Goal: Task Accomplishment & Management: Manage account settings

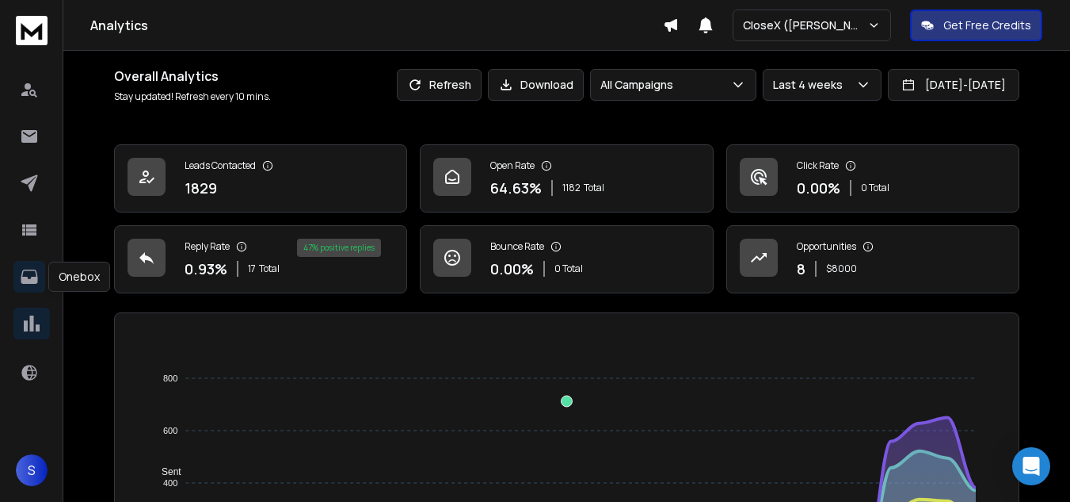
click at [31, 276] on icon at bounding box center [29, 276] width 19 height 19
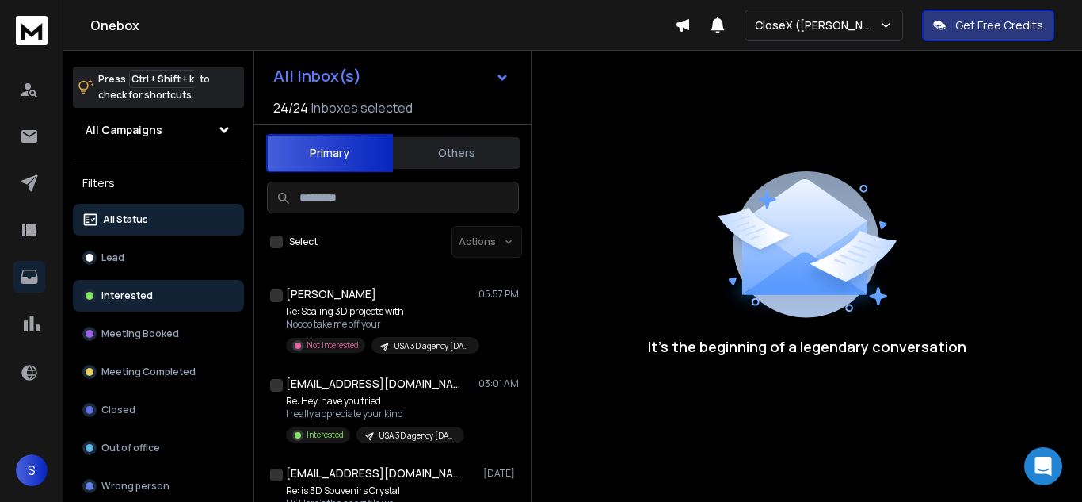
click at [158, 296] on button "Interested" at bounding box center [158, 296] width 171 height 32
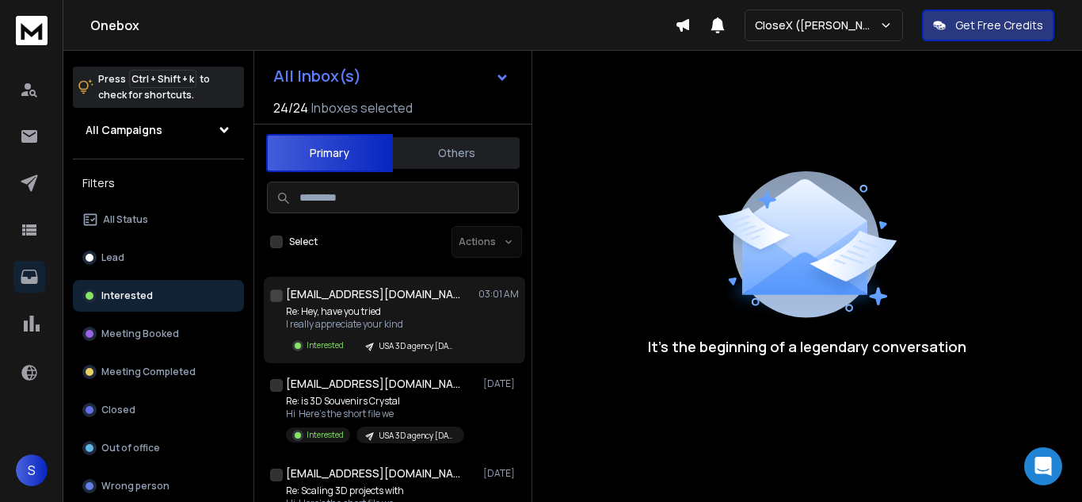
click at [403, 313] on p "Re: Hey, have you tried" at bounding box center [375, 311] width 178 height 13
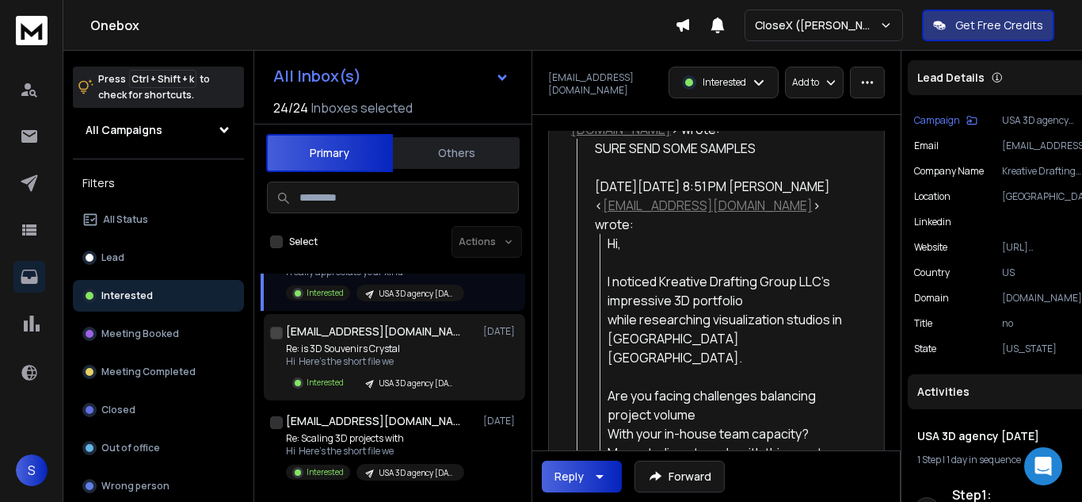
scroll to position [79, 0]
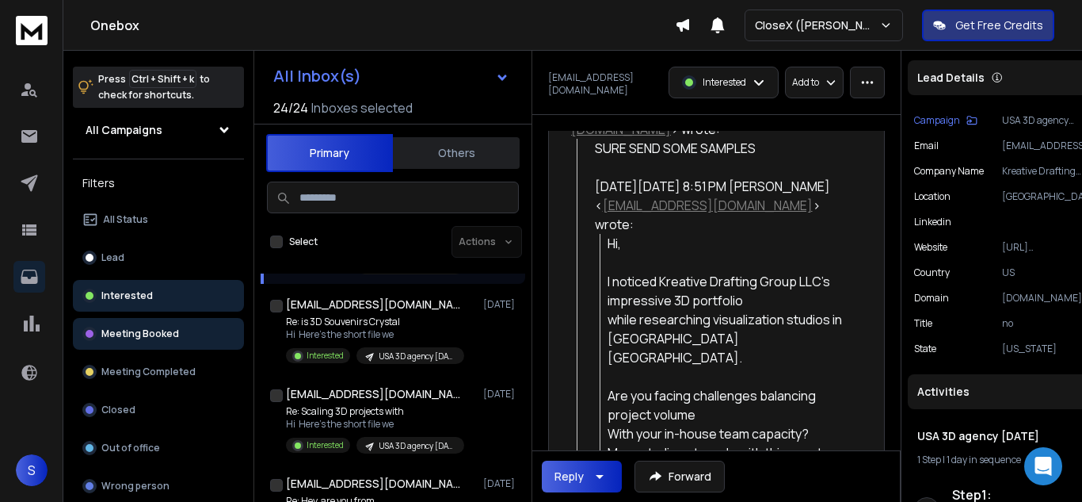
click at [145, 338] on p "Meeting Booked" at bounding box center [140, 333] width 78 height 13
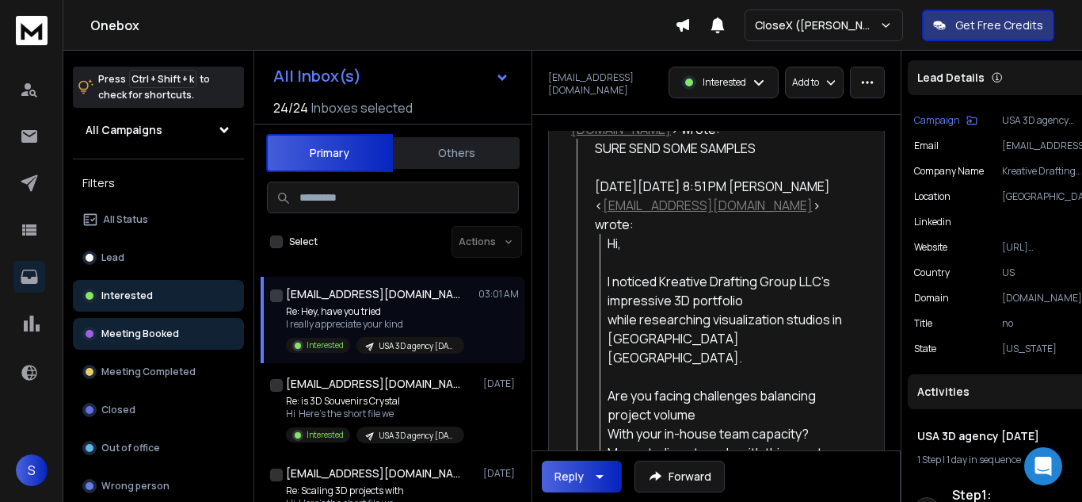
scroll to position [0, 0]
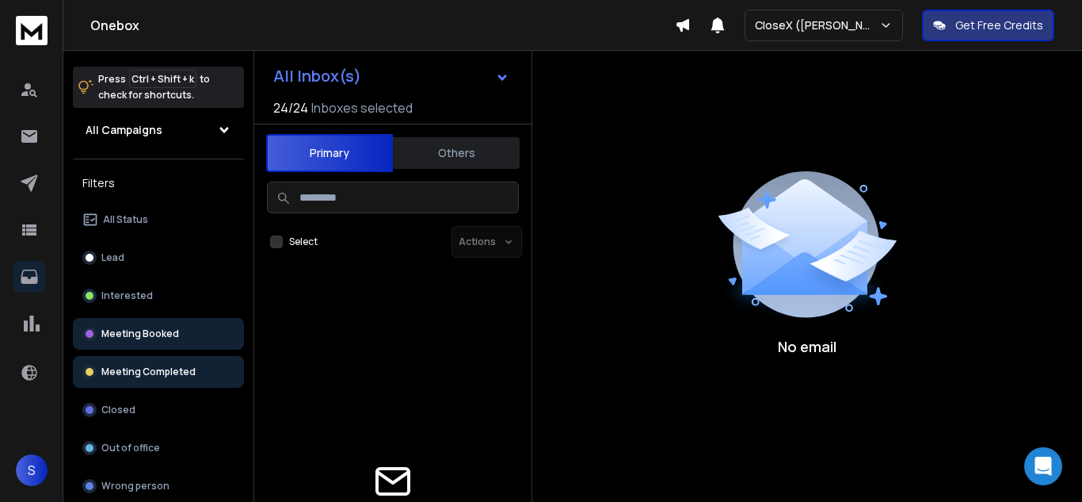
click at [143, 373] on p "Meeting Completed" at bounding box center [148, 371] width 94 height 13
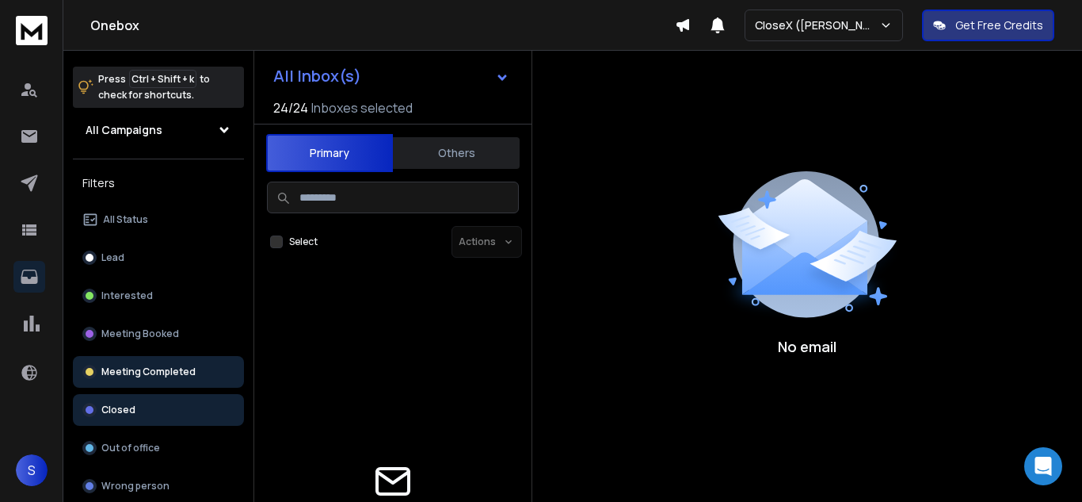
click at [141, 400] on button "Closed" at bounding box center [158, 410] width 171 height 32
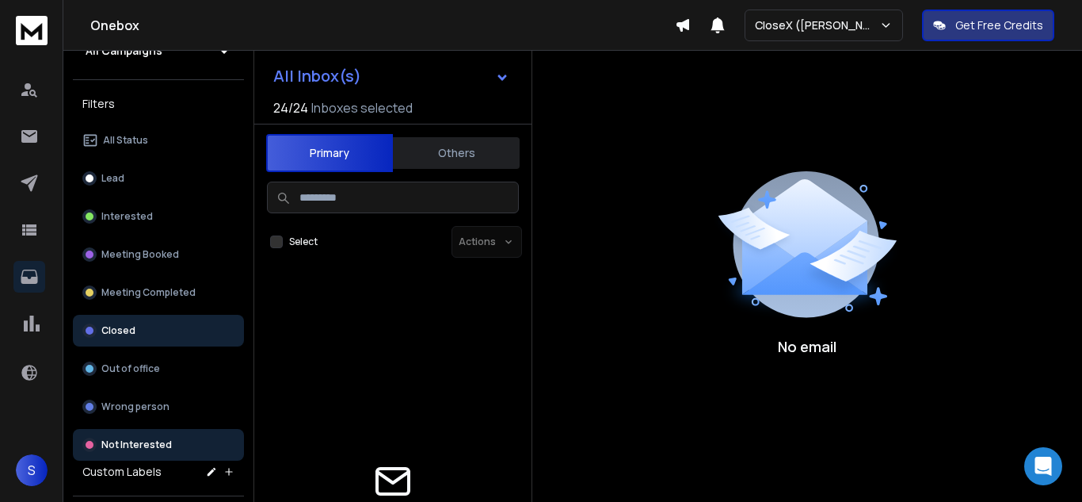
click at [147, 440] on p "Not Interested" at bounding box center [136, 444] width 71 height 13
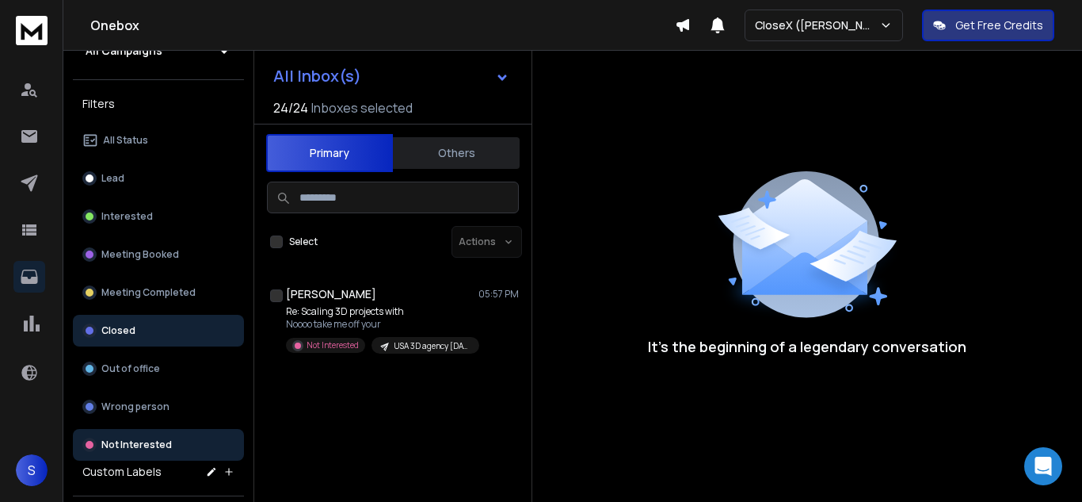
scroll to position [0, 0]
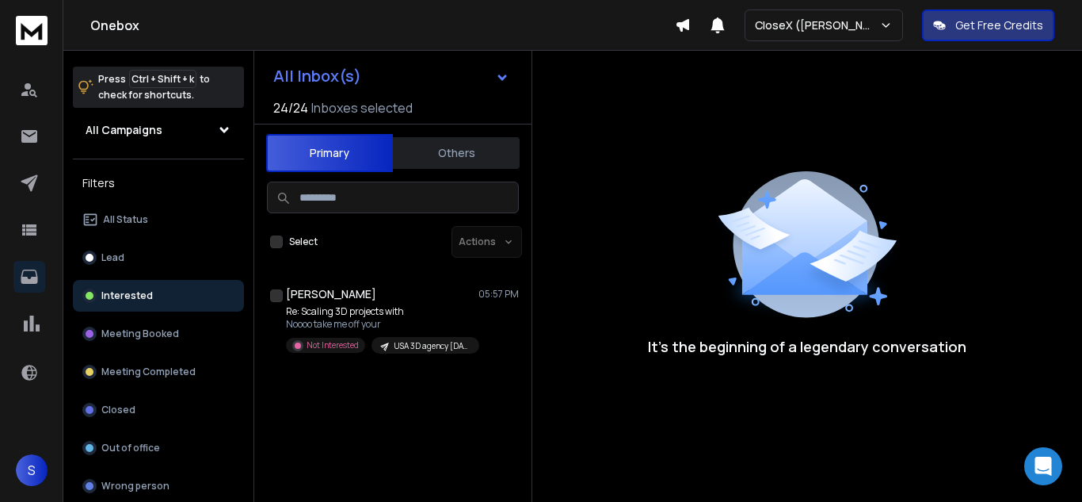
click at [146, 284] on button "Interested" at bounding box center [158, 296] width 171 height 32
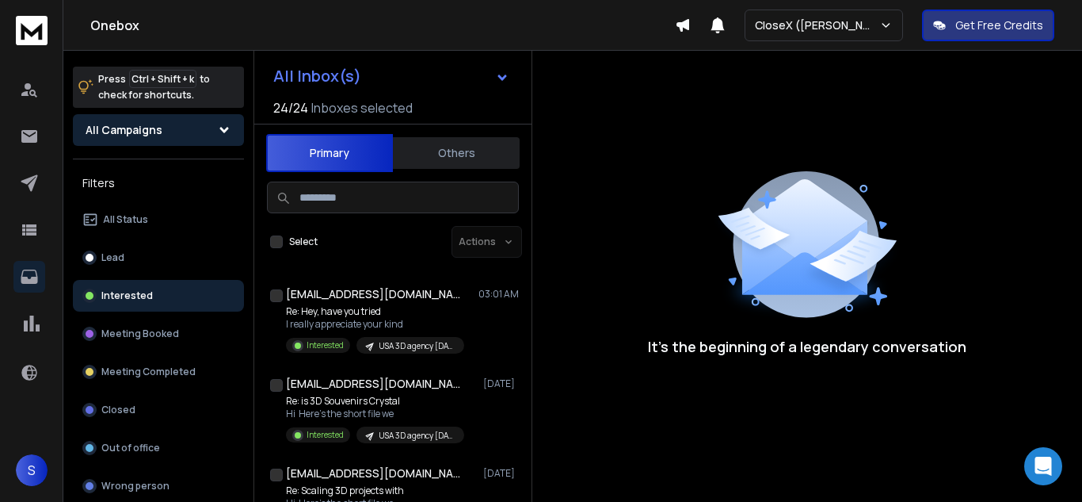
click at [185, 136] on button "All Campaigns" at bounding box center [158, 130] width 171 height 32
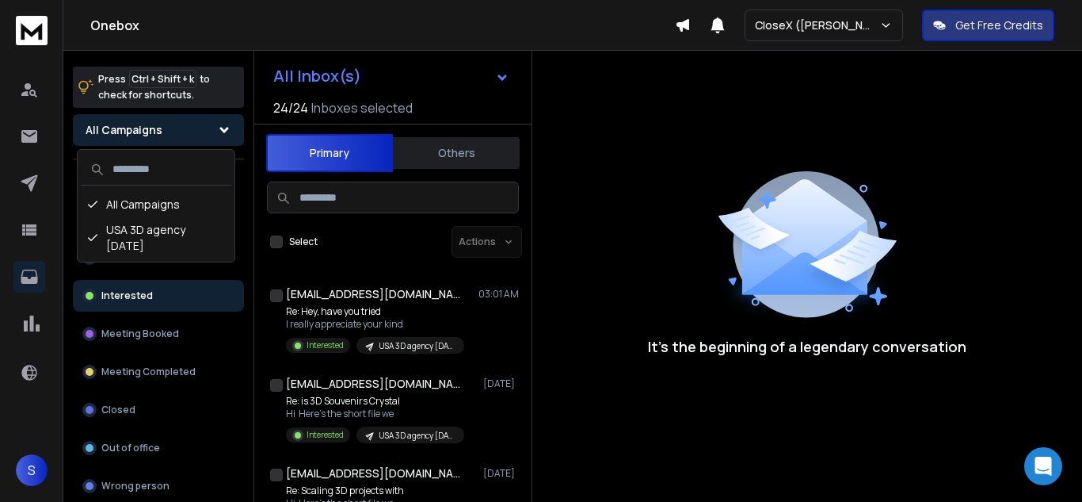
click at [185, 136] on button "All Campaigns" at bounding box center [158, 130] width 171 height 32
click at [619, 247] on div "It’s the beginning of a legendary conversation" at bounding box center [807, 264] width 550 height 426
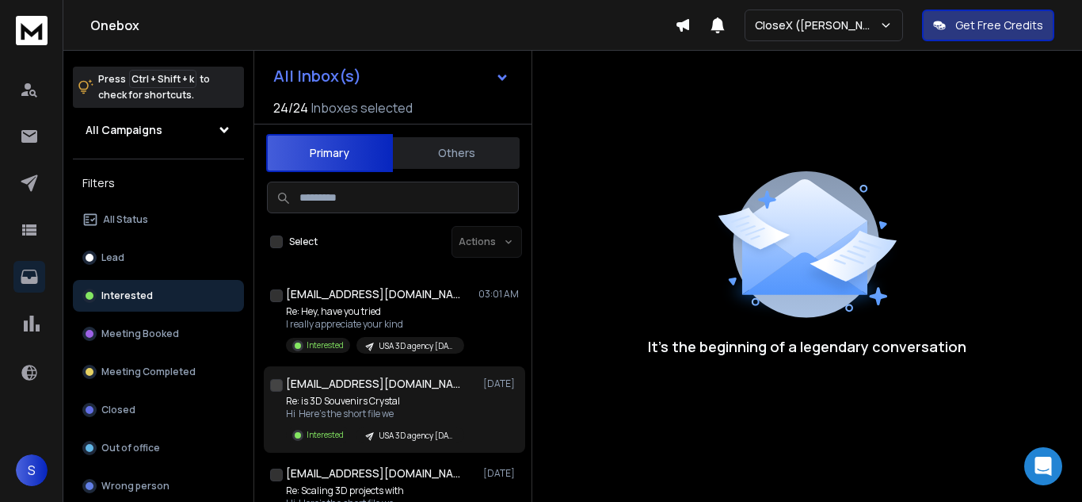
click at [387, 390] on h1 "[EMAIL_ADDRESS][DOMAIN_NAME]" at bounding box center [373, 384] width 174 height 16
